Goal: Task Accomplishment & Management: Manage account settings

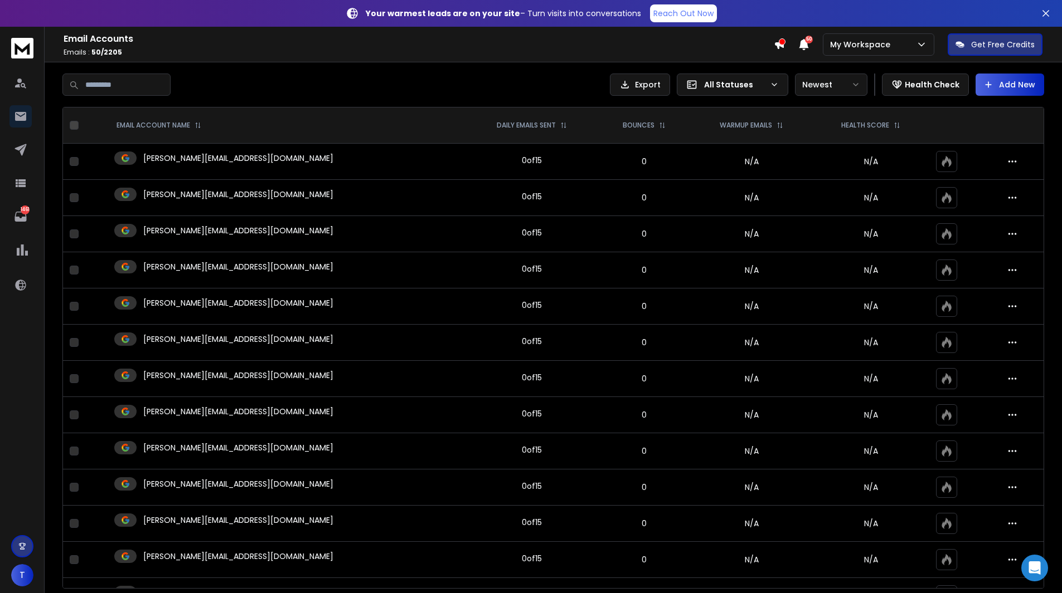
click at [1008, 86] on button "Add New" at bounding box center [1009, 85] width 69 height 22
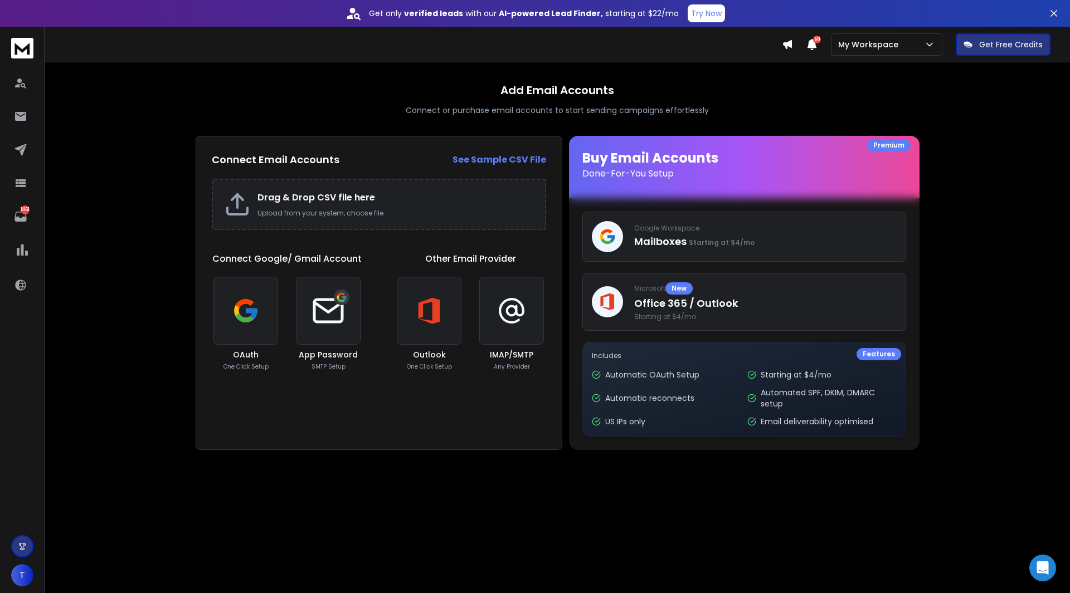
click at [237, 325] on icon at bounding box center [246, 310] width 28 height 33
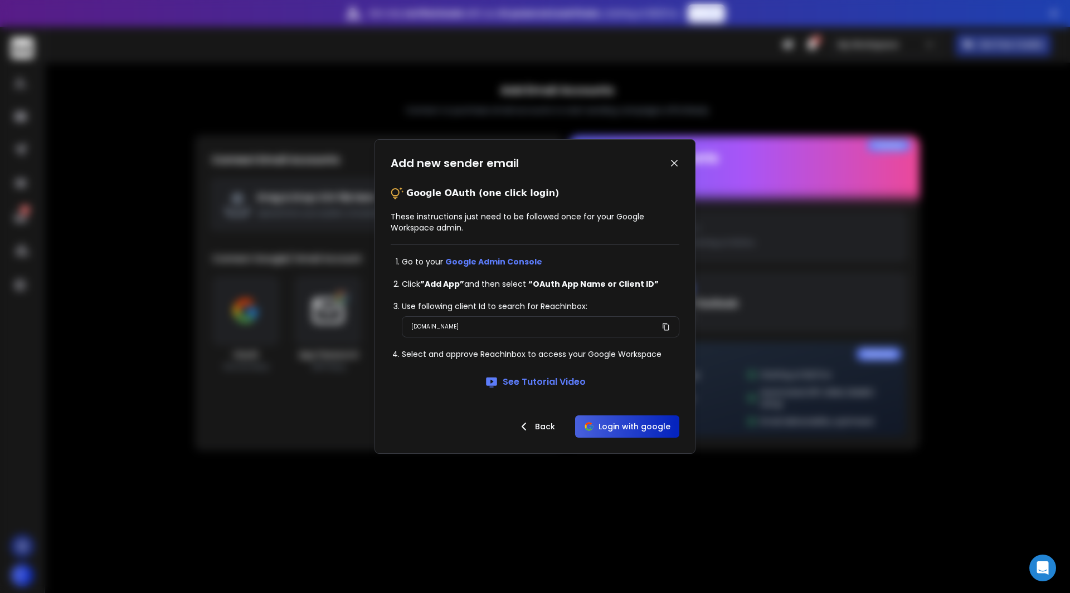
click at [614, 432] on button "Login with google" at bounding box center [627, 427] width 104 height 22
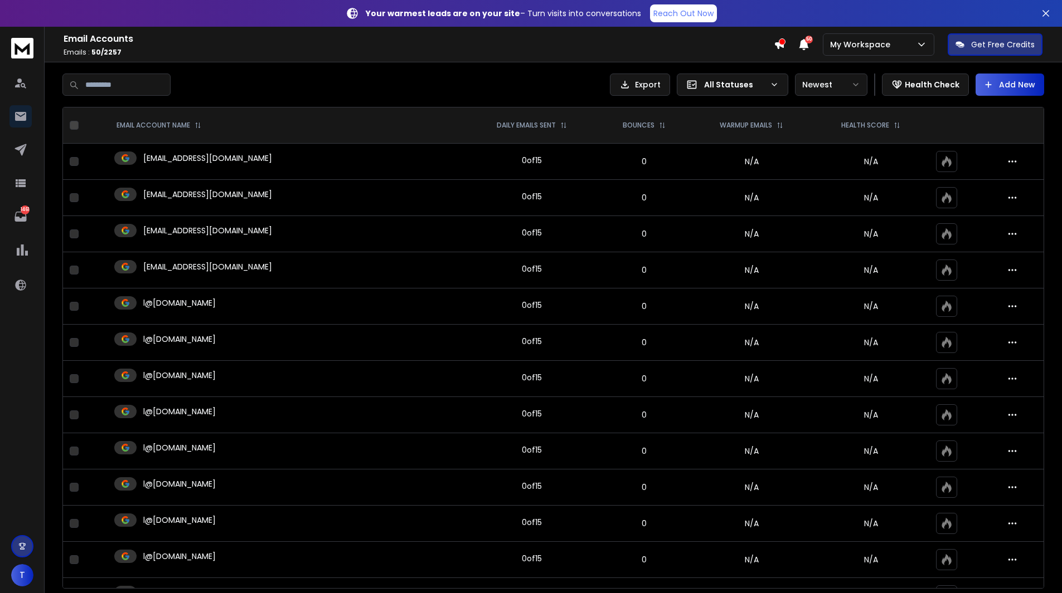
click at [1011, 90] on button "Add New" at bounding box center [1009, 85] width 69 height 22
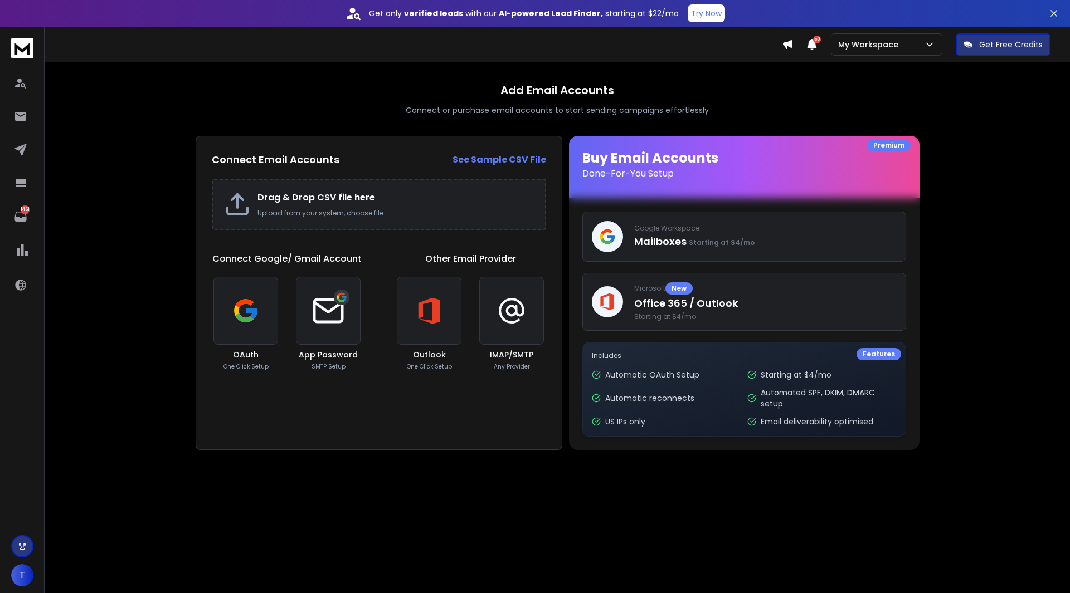
click at [251, 317] on icon at bounding box center [246, 310] width 28 height 33
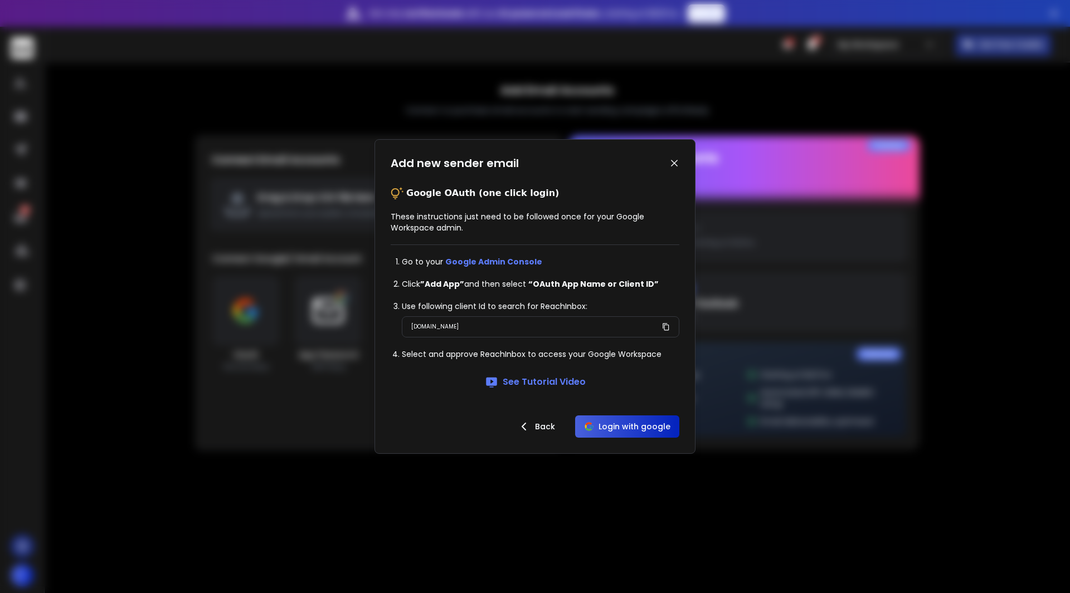
click at [606, 425] on button "Login with google" at bounding box center [627, 427] width 104 height 22
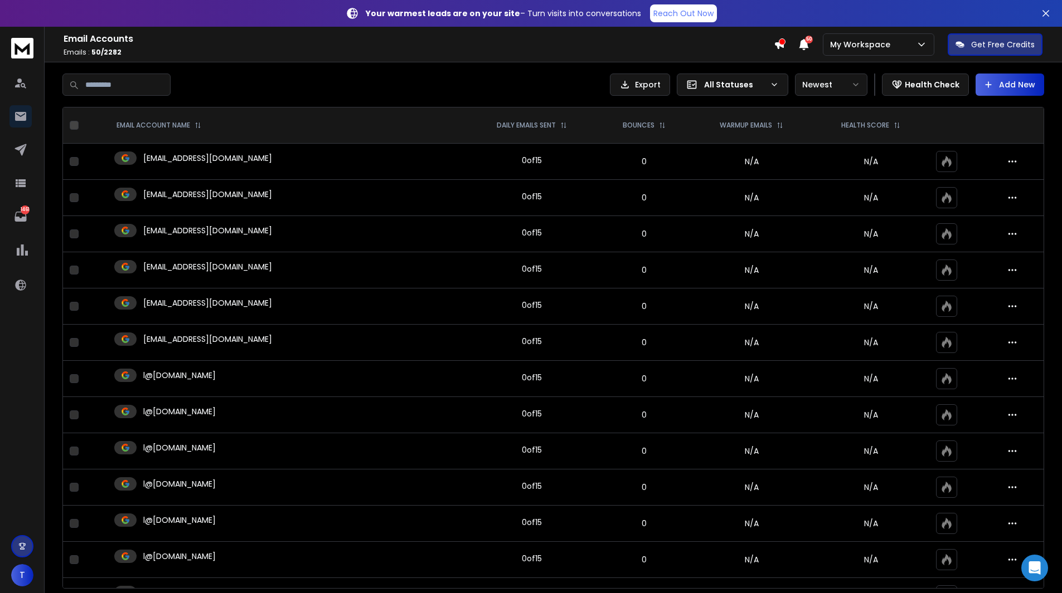
click at [1005, 85] on button "Add New" at bounding box center [1009, 85] width 69 height 22
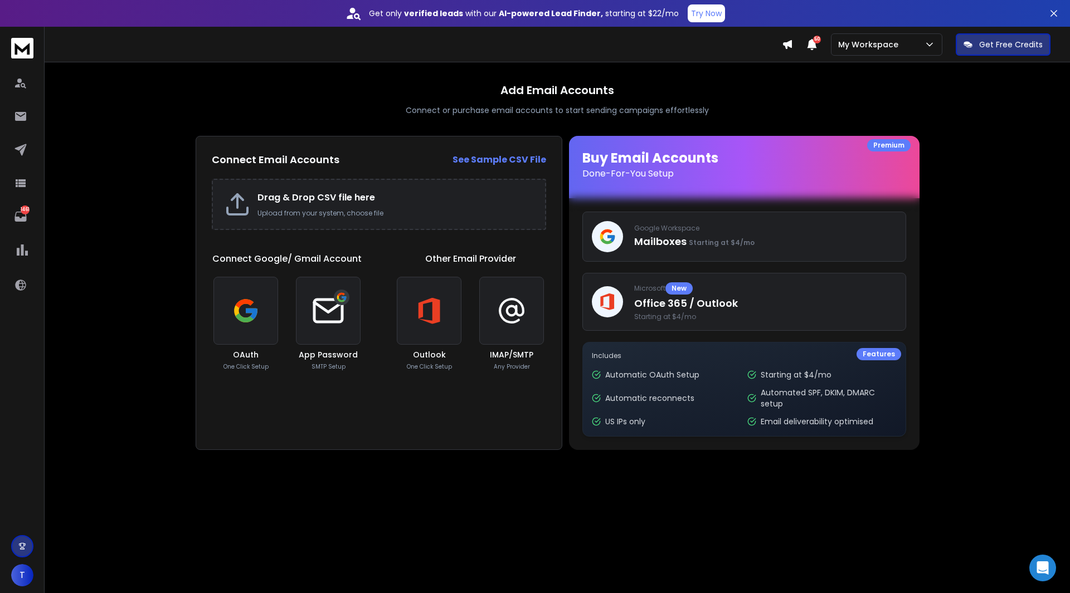
click at [246, 327] on icon at bounding box center [246, 310] width 28 height 33
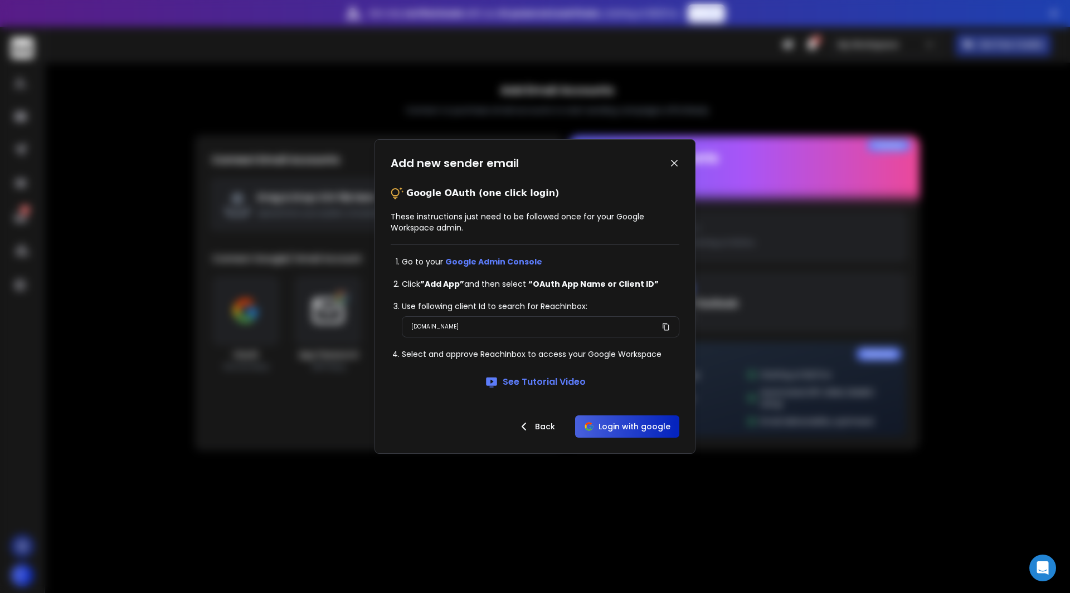
click at [622, 427] on button "Login with google" at bounding box center [627, 427] width 104 height 22
